Goal: Task Accomplishment & Management: Manage account settings

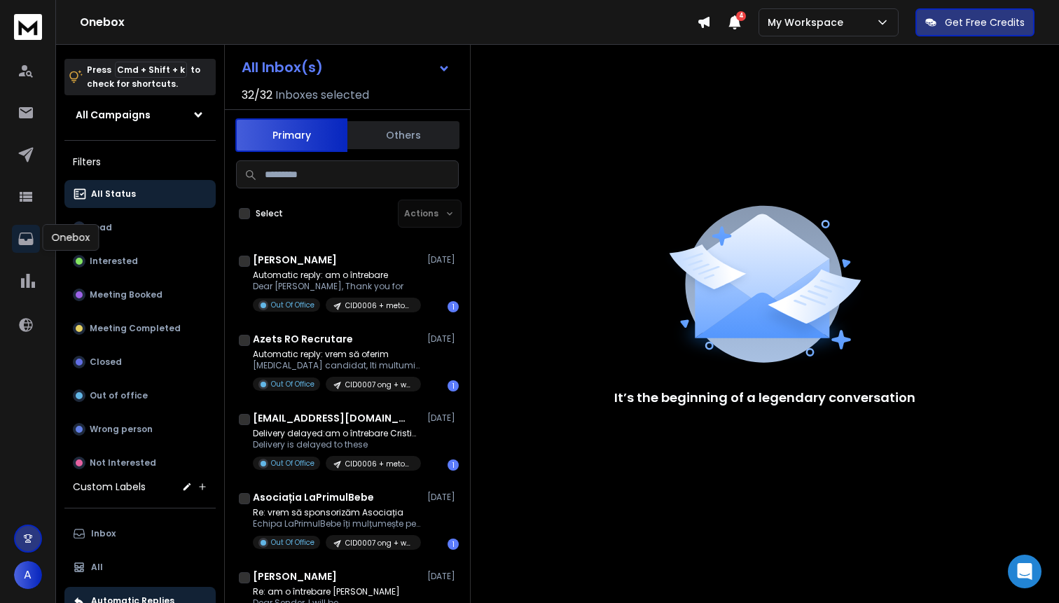
click at [28, 235] on icon at bounding box center [26, 238] width 17 height 17
click at [26, 236] on icon at bounding box center [26, 238] width 17 height 17
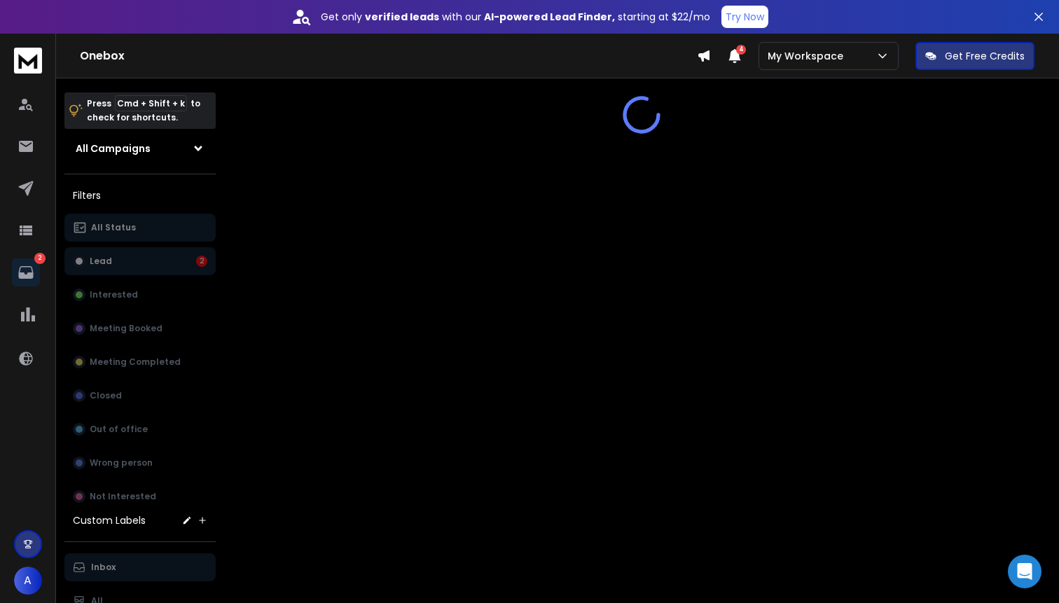
click at [104, 255] on div "All Status Lead 2 Interested Meeting Booked Meeting Completed Closed Out of off…" at bounding box center [139, 362] width 151 height 297
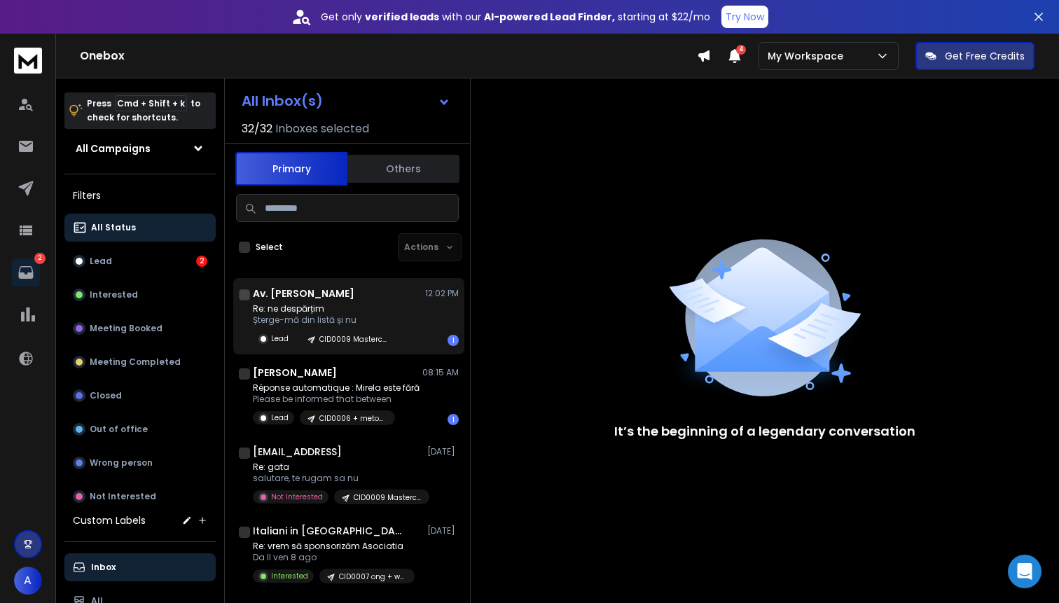
click at [393, 311] on p "Re: ne despărțim" at bounding box center [324, 308] width 142 height 11
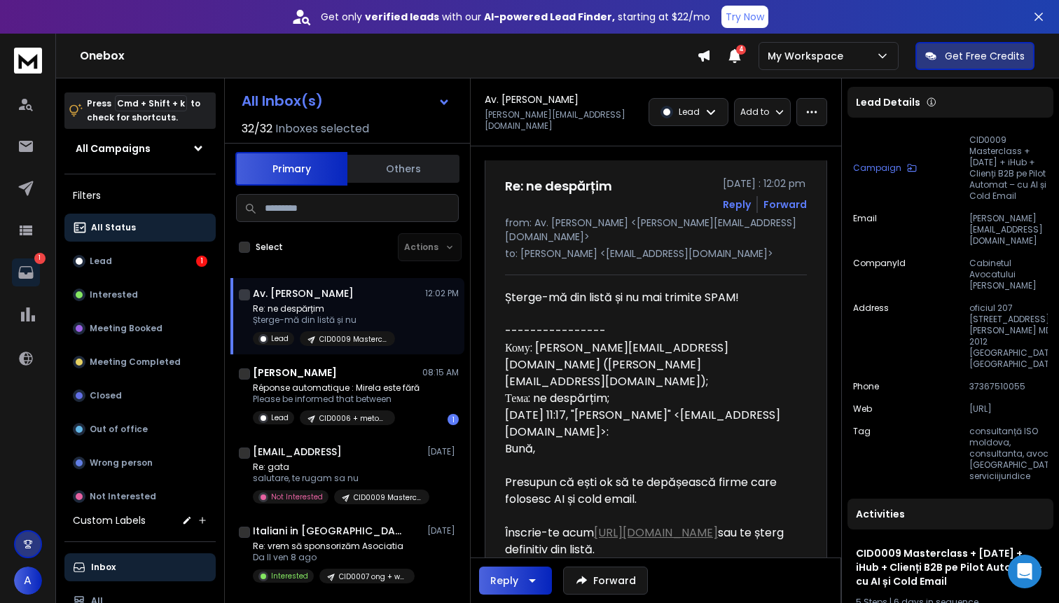
scroll to position [40, 0]
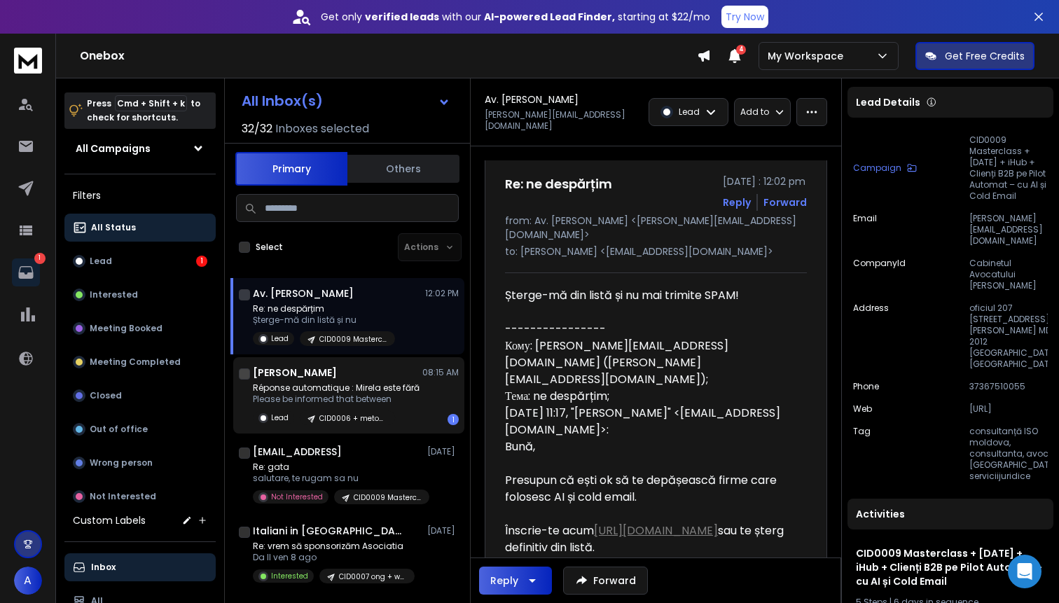
click at [411, 398] on p "Please be informed that between" at bounding box center [336, 399] width 167 height 11
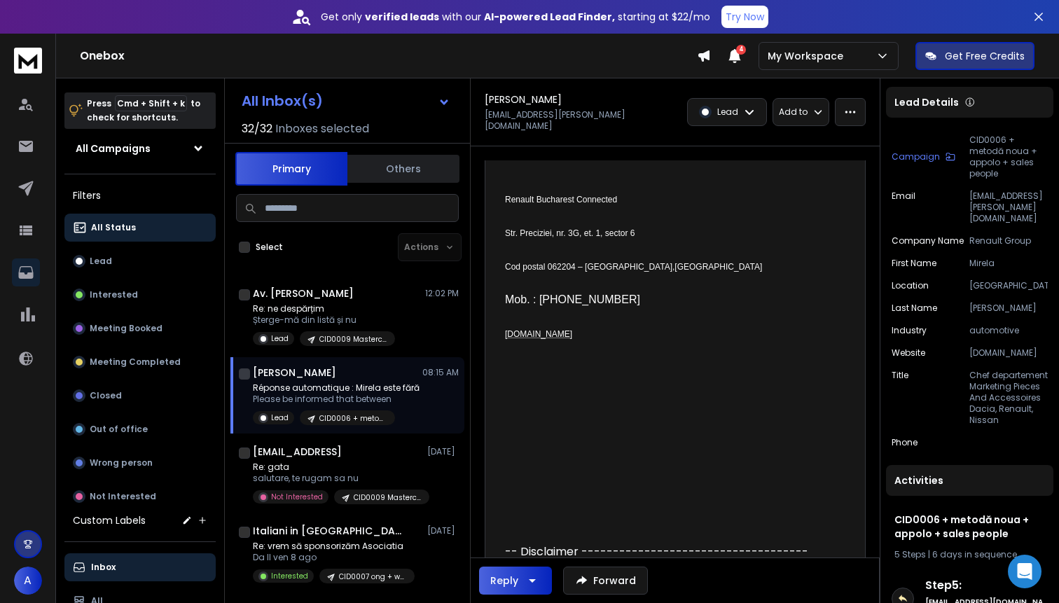
scroll to position [541, 0]
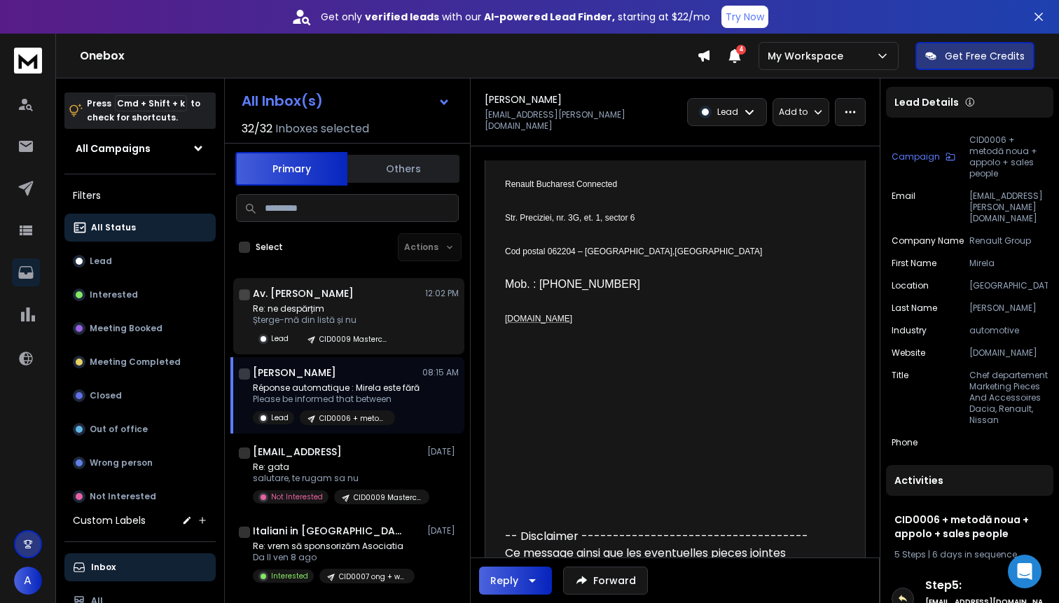
click at [350, 297] on h1 "Av. Vitalie Bunduchi" at bounding box center [303, 293] width 101 height 14
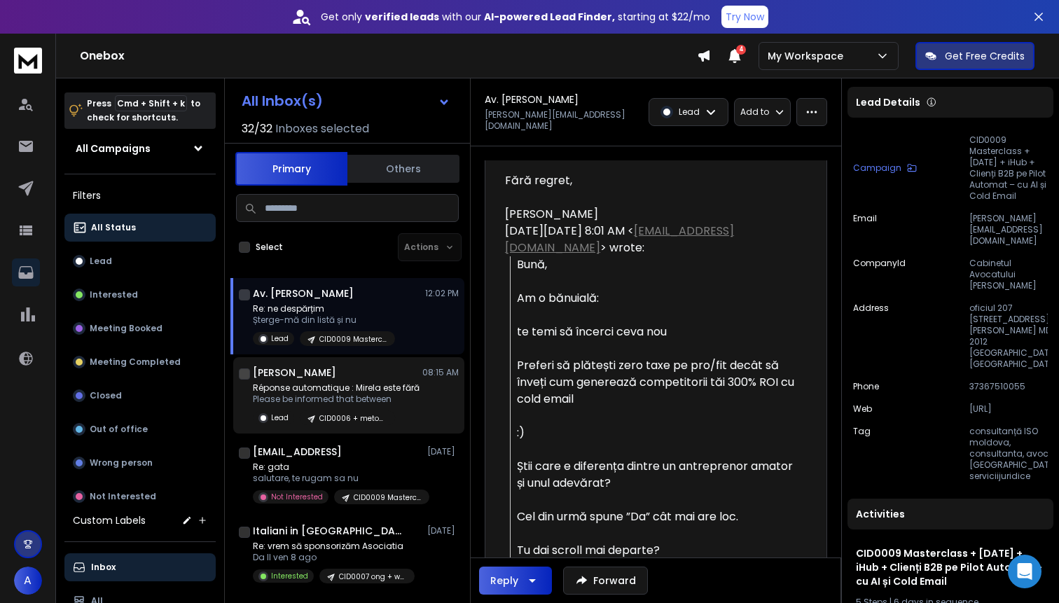
click at [401, 413] on div "Lead CID0006 + metodă noua + appolo + sales people" at bounding box center [336, 417] width 167 height 15
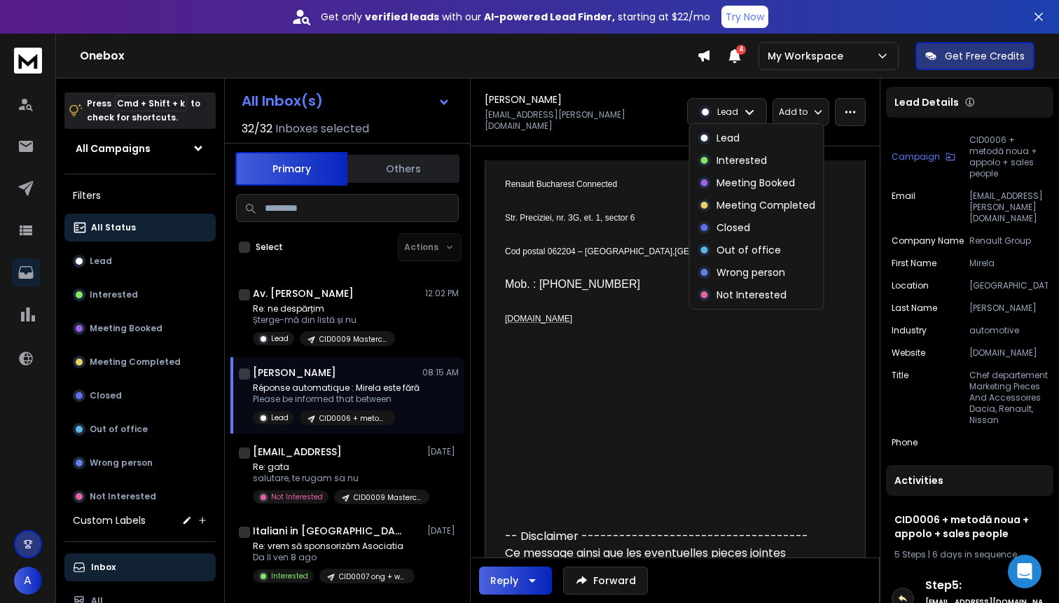
click at [718, 107] on div "Lead" at bounding box center [727, 112] width 78 height 27
click at [740, 256] on p "Out of office" at bounding box center [749, 250] width 64 height 14
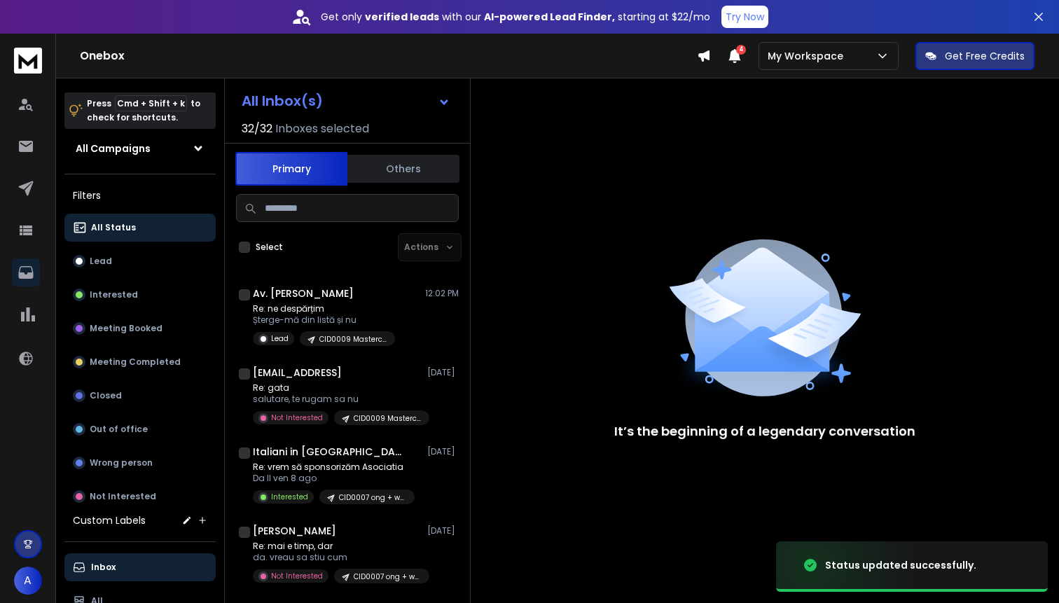
scroll to position [0, 0]
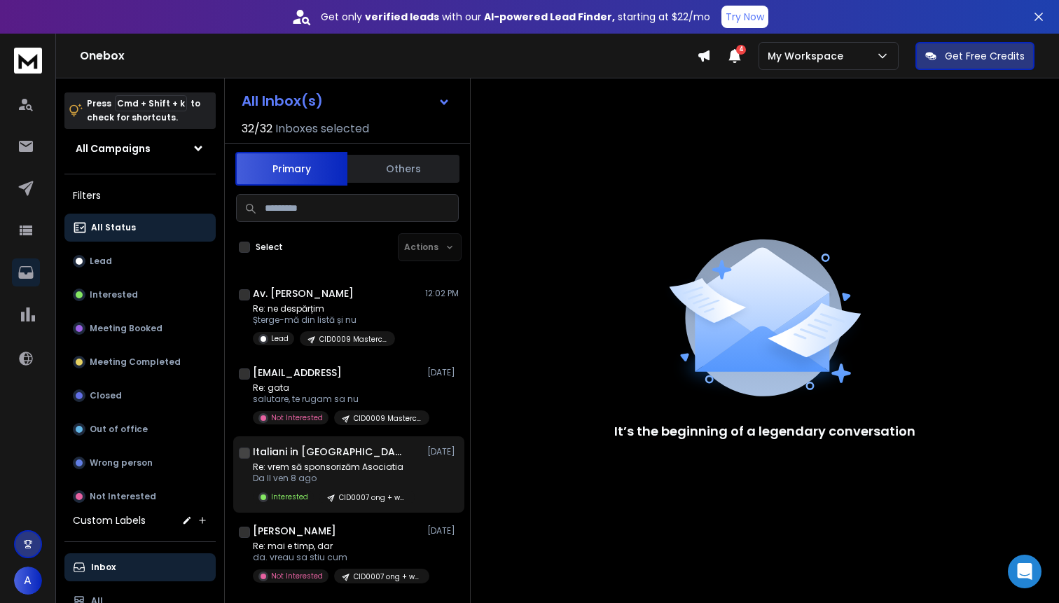
click at [352, 473] on p "Re: vrem să sponsorizăm Asociatia" at bounding box center [334, 467] width 162 height 11
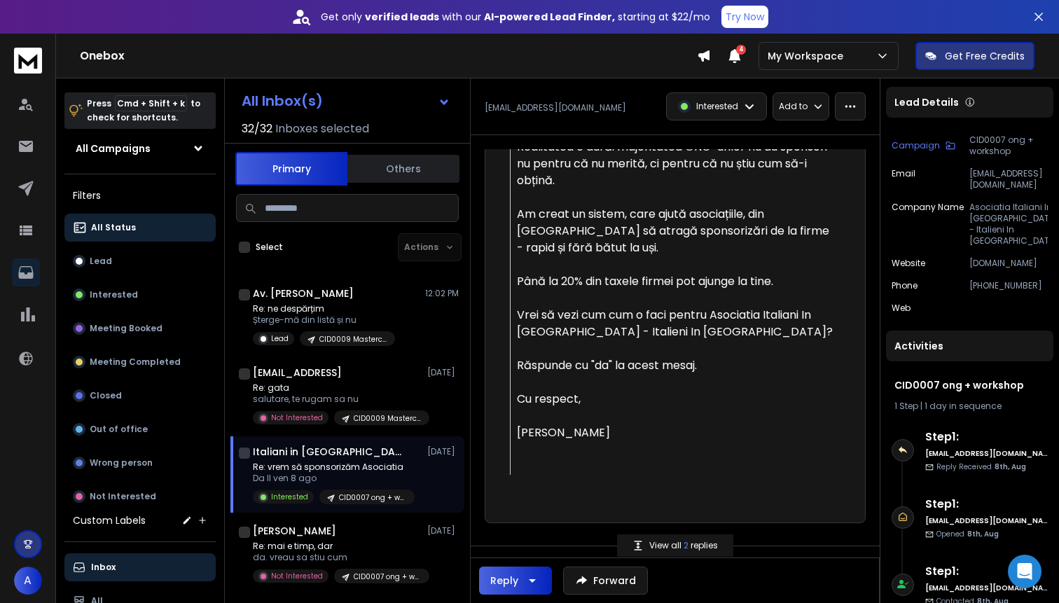
scroll to position [548, 0]
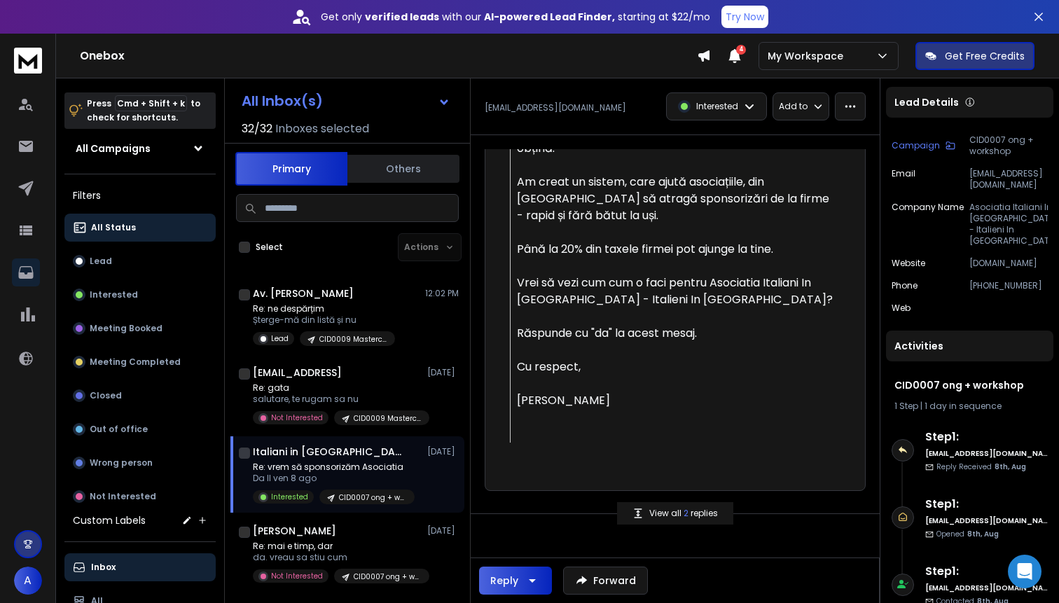
click at [685, 515] on span "2" at bounding box center [687, 513] width 7 height 12
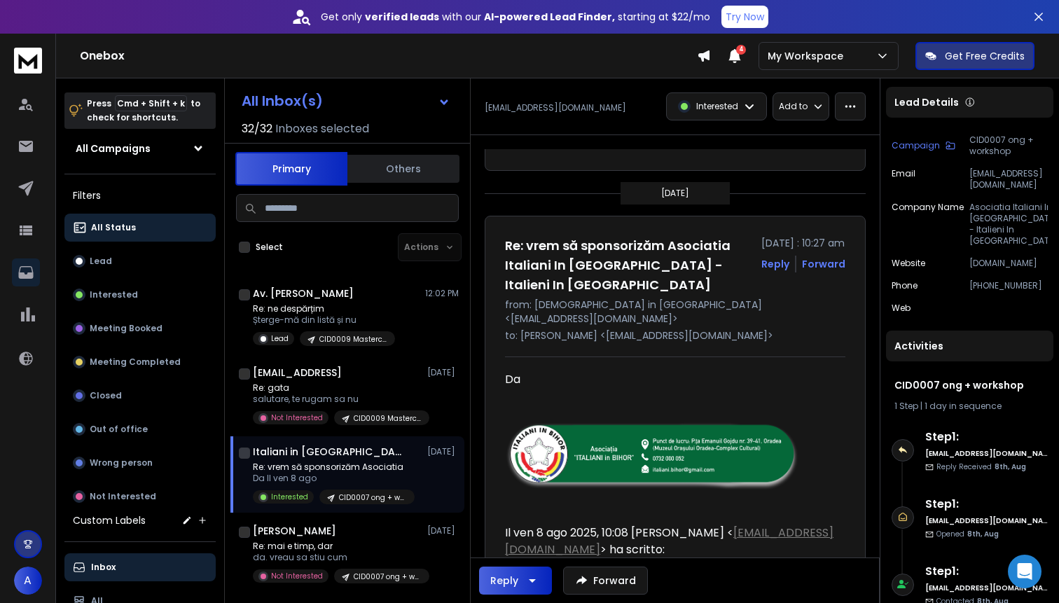
scroll to position [869, 0]
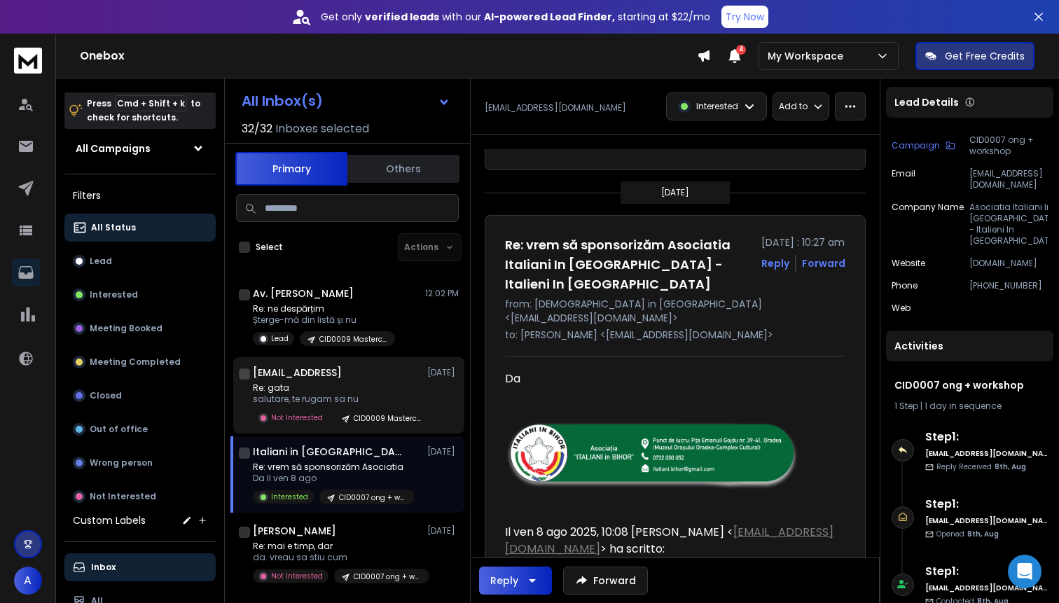
click at [324, 383] on p "Re: gata" at bounding box center [337, 387] width 168 height 11
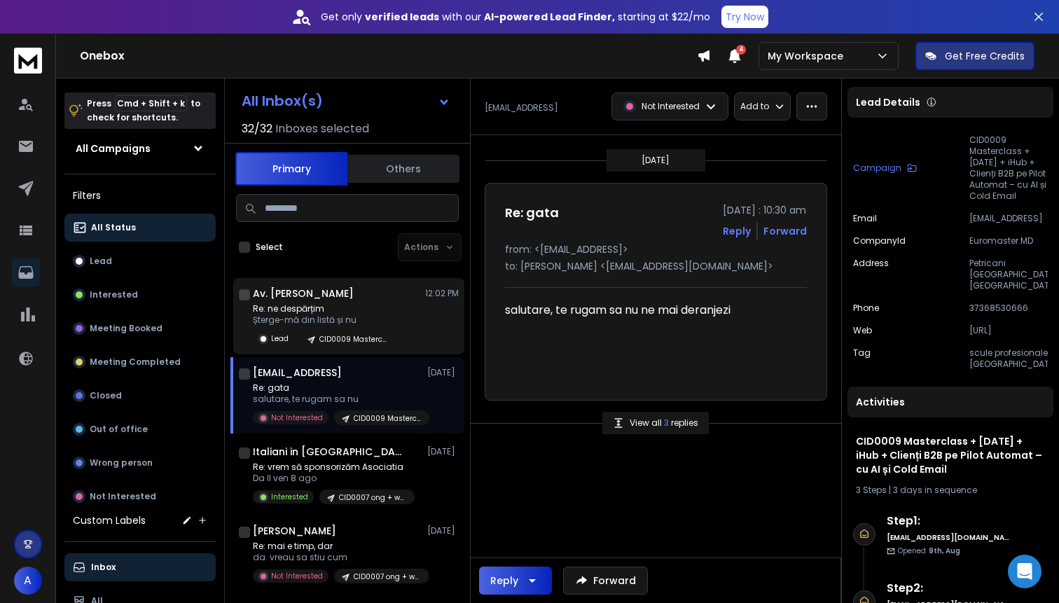
click at [360, 308] on p "Re: ne despărțim" at bounding box center [324, 308] width 142 height 11
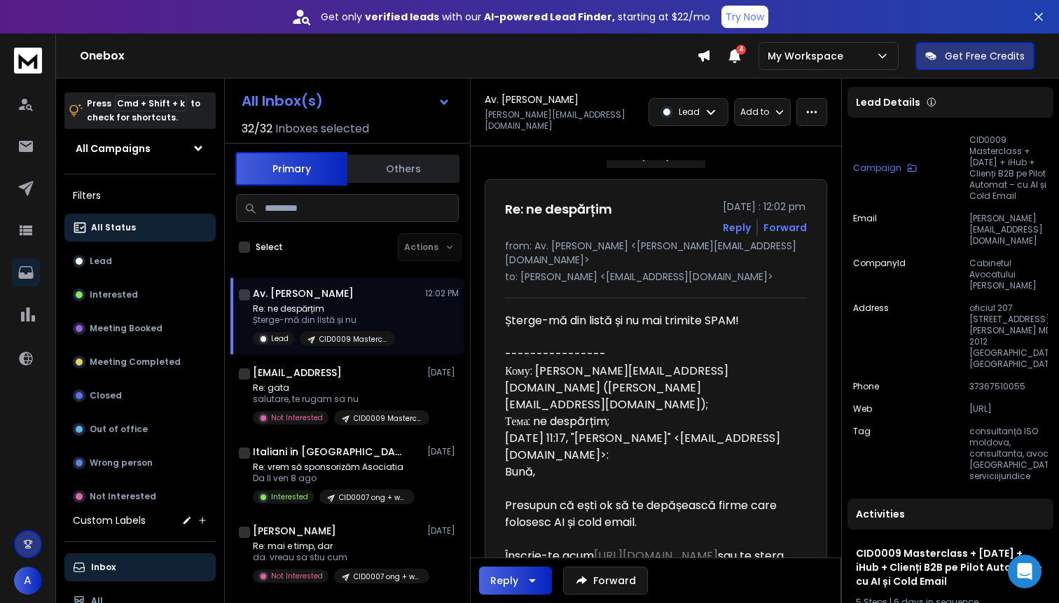
scroll to position [16, 0]
drag, startPoint x: 551, startPoint y: 359, endPoint x: 637, endPoint y: 359, distance: 85.4
click at [637, 361] on div "Кому: vitalie@bunduchi.com (vitalie@bunduchi.com);" at bounding box center [650, 386] width 291 height 50
copy div "bunduchi.com"
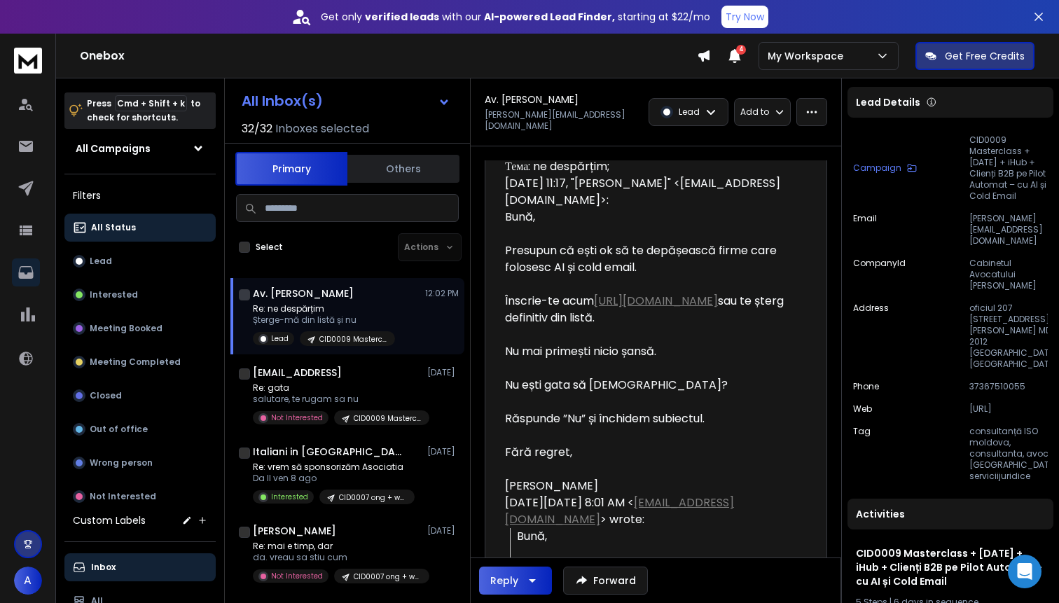
scroll to position [0, 0]
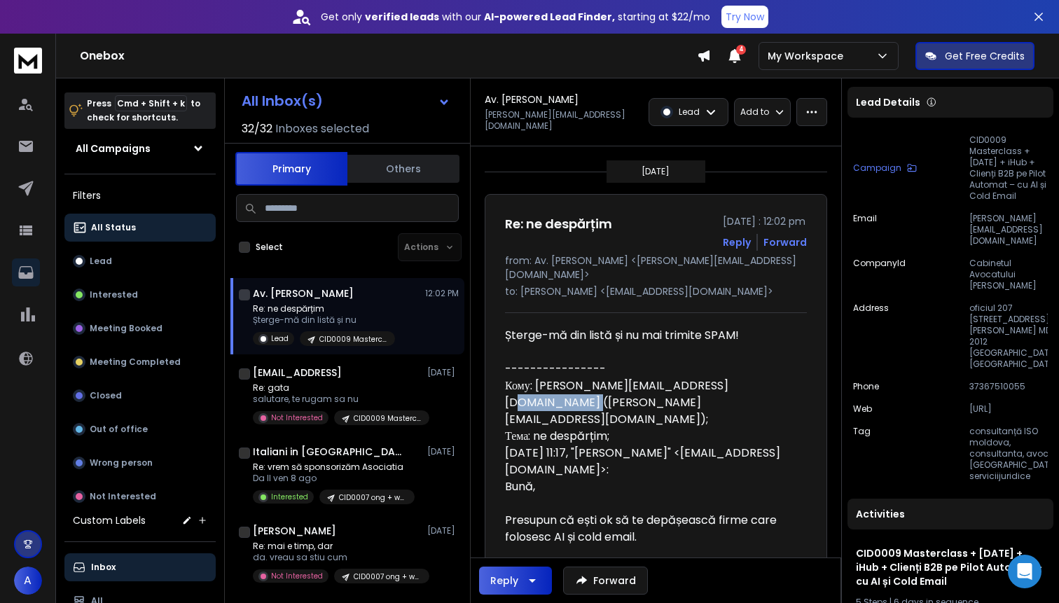
click at [616, 562] on link "https://share.deftform.com/lq5Hjj" at bounding box center [656, 570] width 124 height 16
click at [685, 116] on div "Lead" at bounding box center [688, 112] width 78 height 27
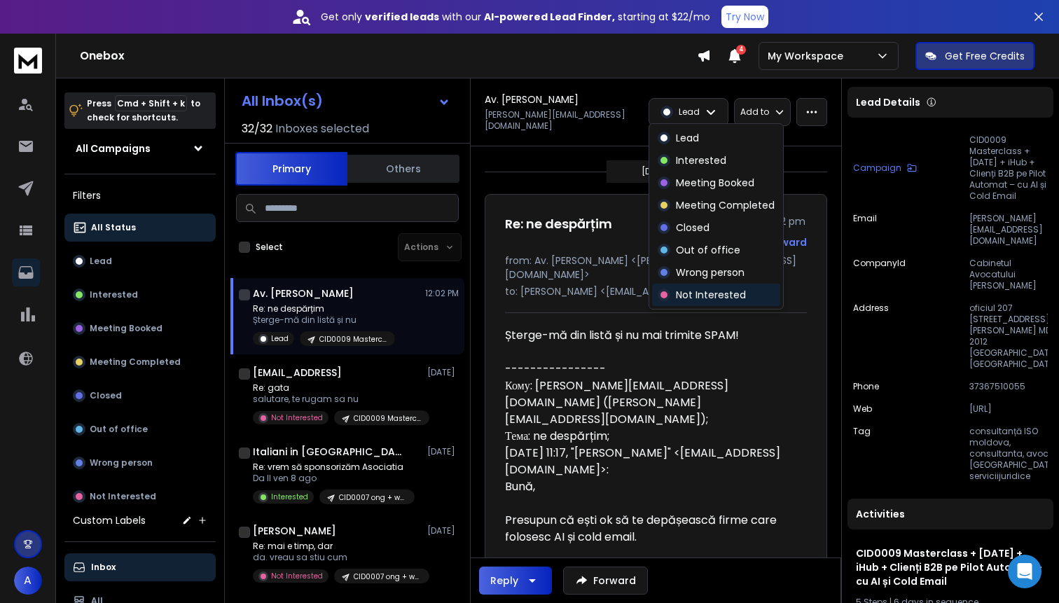
click at [714, 291] on p "Not Interested" at bounding box center [711, 295] width 70 height 14
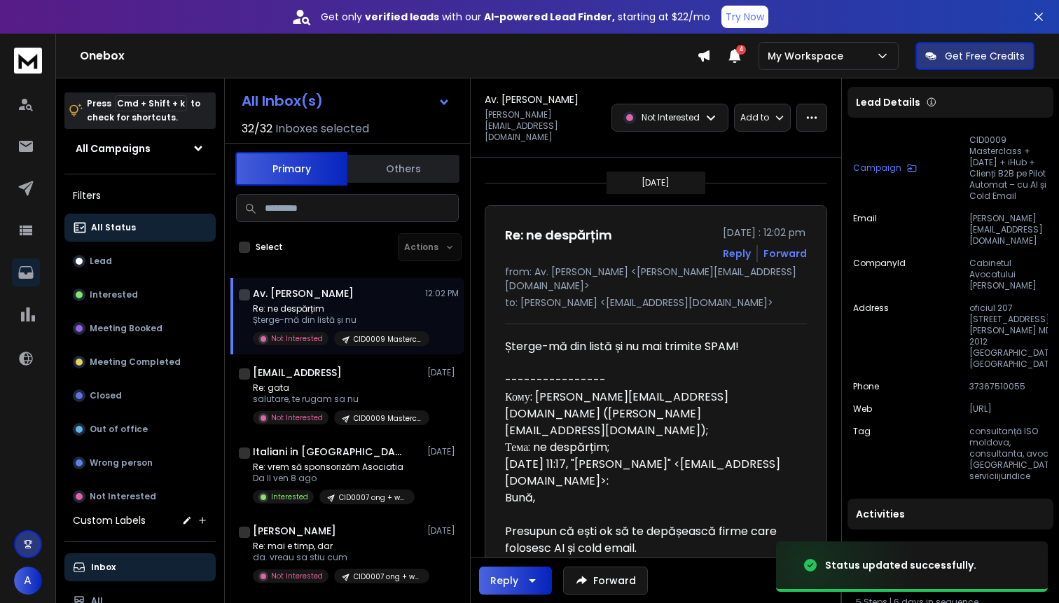
click at [41, 277] on div at bounding box center [28, 275] width 32 height 34
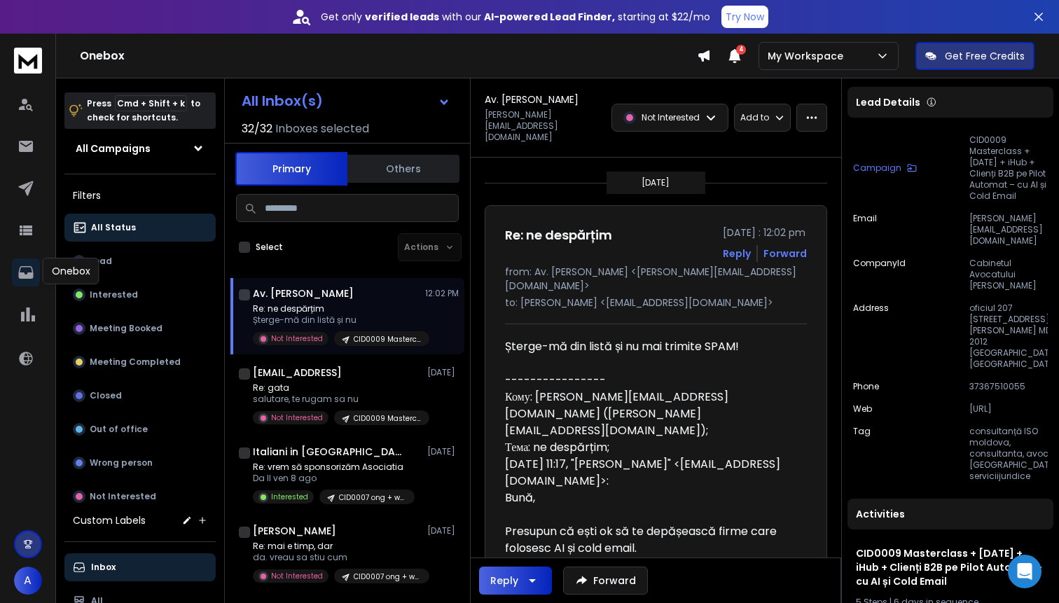
click at [20, 269] on icon at bounding box center [26, 272] width 17 height 17
click at [21, 270] on icon at bounding box center [26, 272] width 17 height 17
click at [23, 268] on icon at bounding box center [26, 272] width 17 height 17
click at [1041, 18] on icon at bounding box center [1038, 17] width 13 height 13
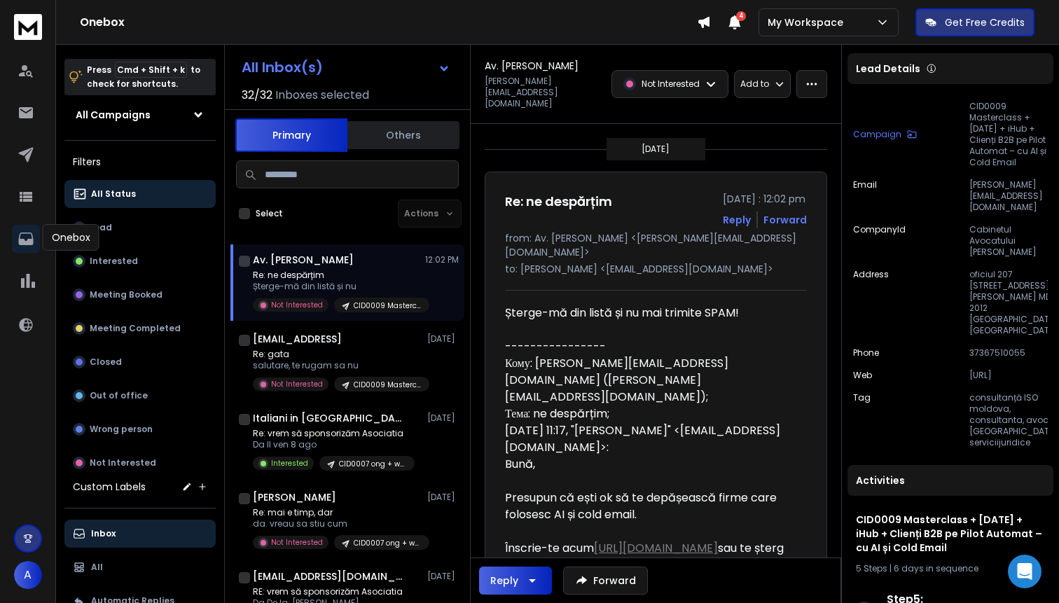
click at [23, 233] on icon at bounding box center [25, 239] width 15 height 13
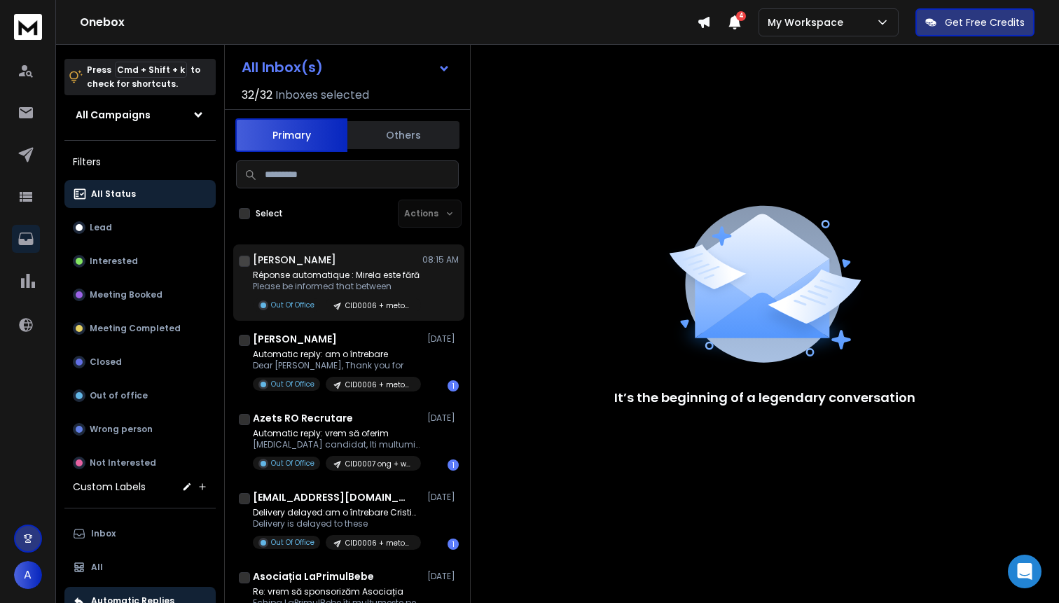
click at [270, 270] on p "Réponse automatique : Mirela este fără" at bounding box center [337, 275] width 168 height 11
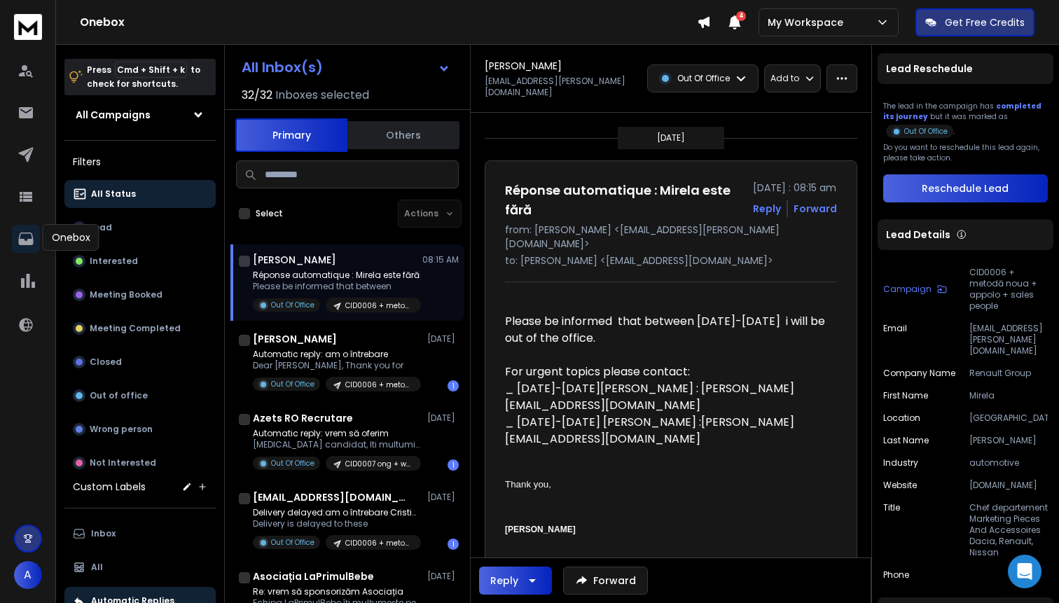
click at [25, 233] on icon at bounding box center [25, 239] width 15 height 13
